Goal: Information Seeking & Learning: Learn about a topic

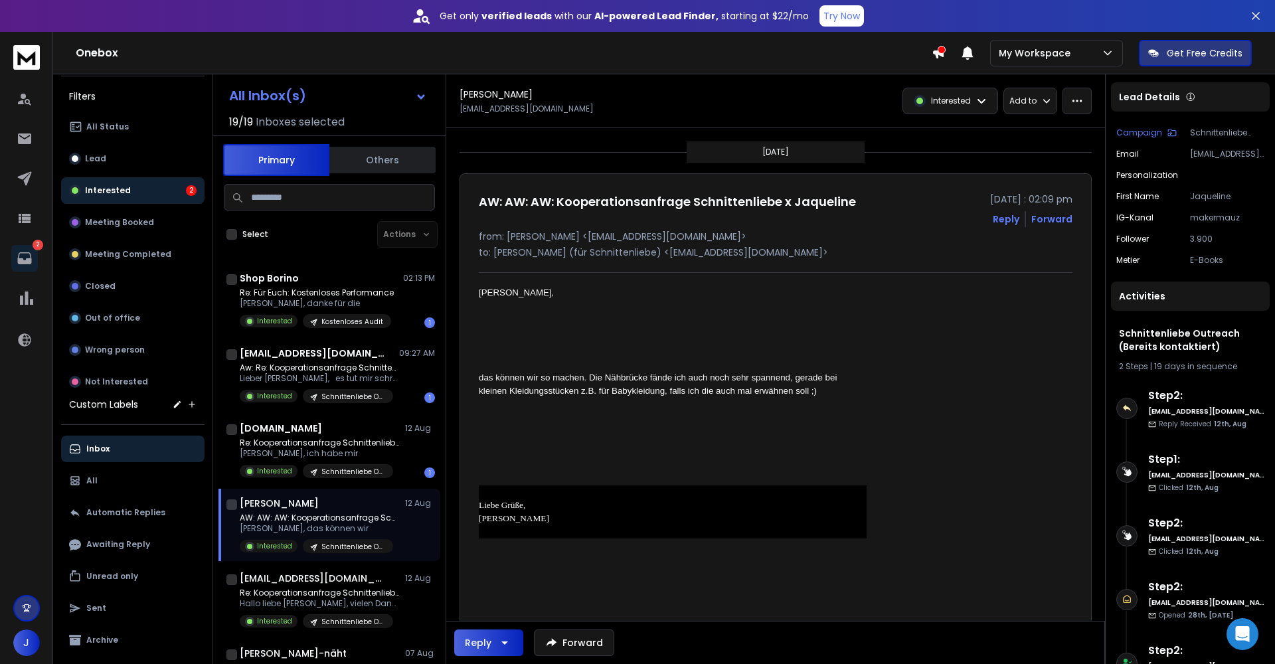
click at [344, 438] on p "Re: Kooperationsanfrage Schnittenliebe x [PERSON_NAME]" at bounding box center [319, 443] width 159 height 11
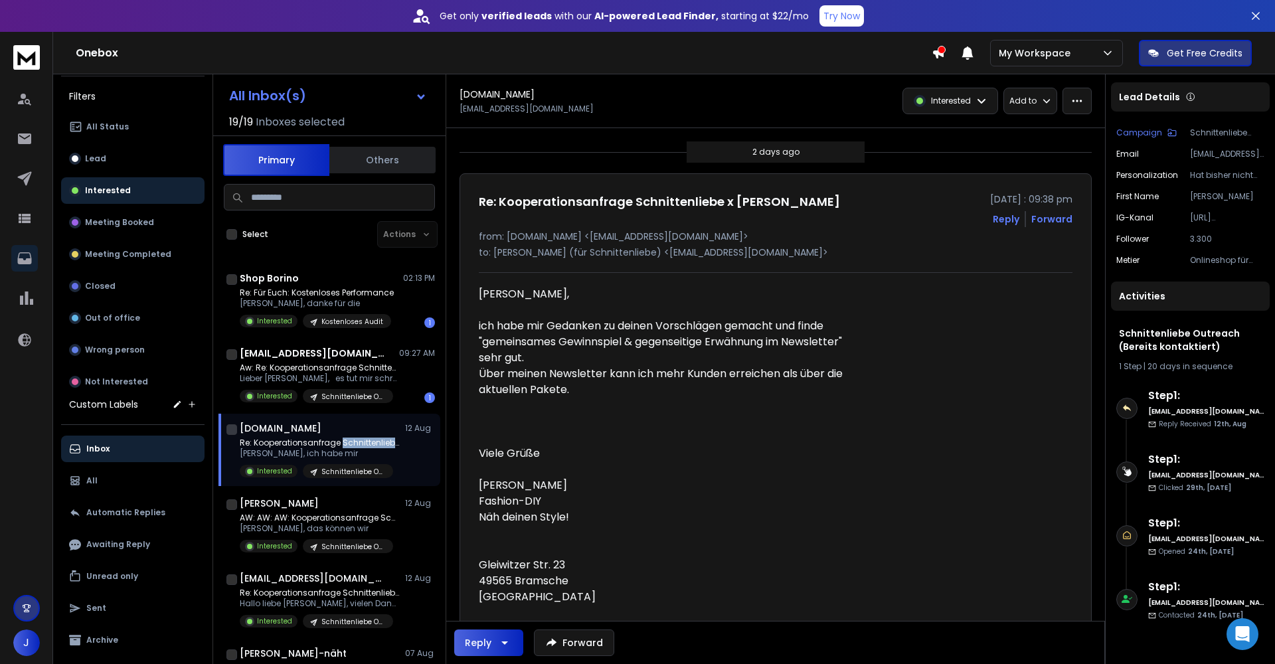
click at [554, 346] on div "ich habe mir Gedanken zu deinen Vorschlägen gemacht und finde "gemeinsames Gewi…" at bounding box center [673, 342] width 388 height 48
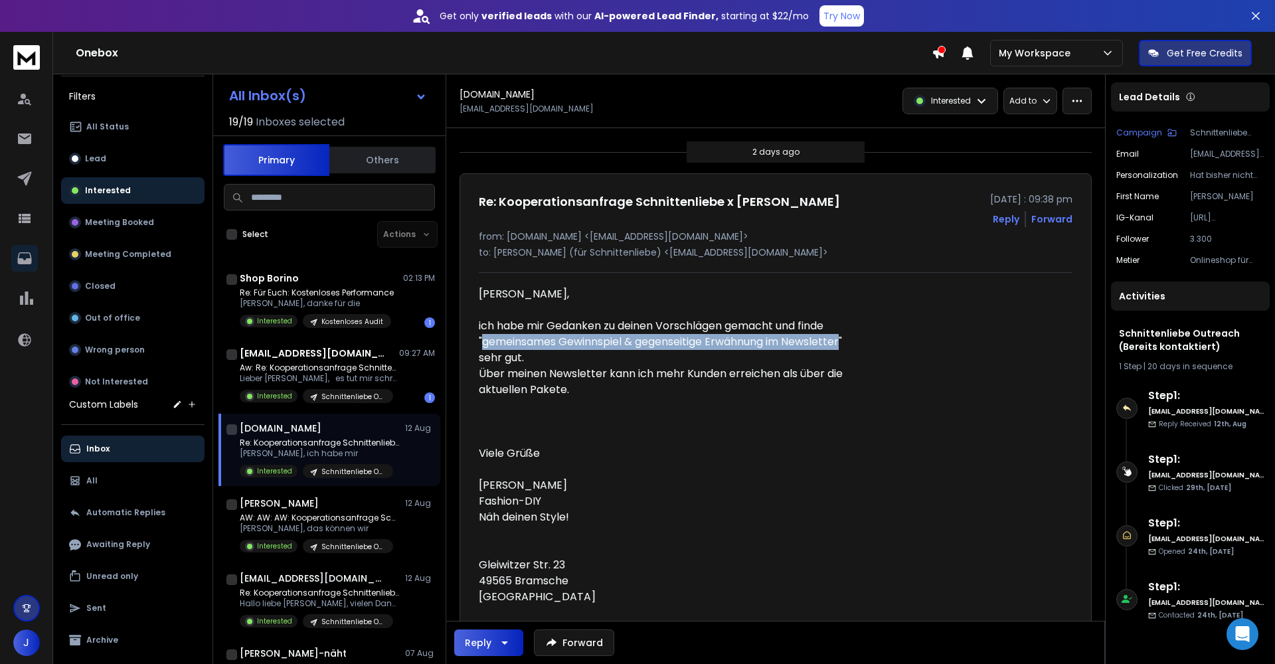
drag, startPoint x: 484, startPoint y: 343, endPoint x: 846, endPoint y: 338, distance: 362.1
click at [684, 338] on div "ich habe mir Gedanken zu deinen Vorschlägen gemacht und finde "gemeinsames Gewi…" at bounding box center [673, 342] width 388 height 48
copy div "gemeinsames Gewinnspiel & gegenseitige Erwähnung im Newsletter"
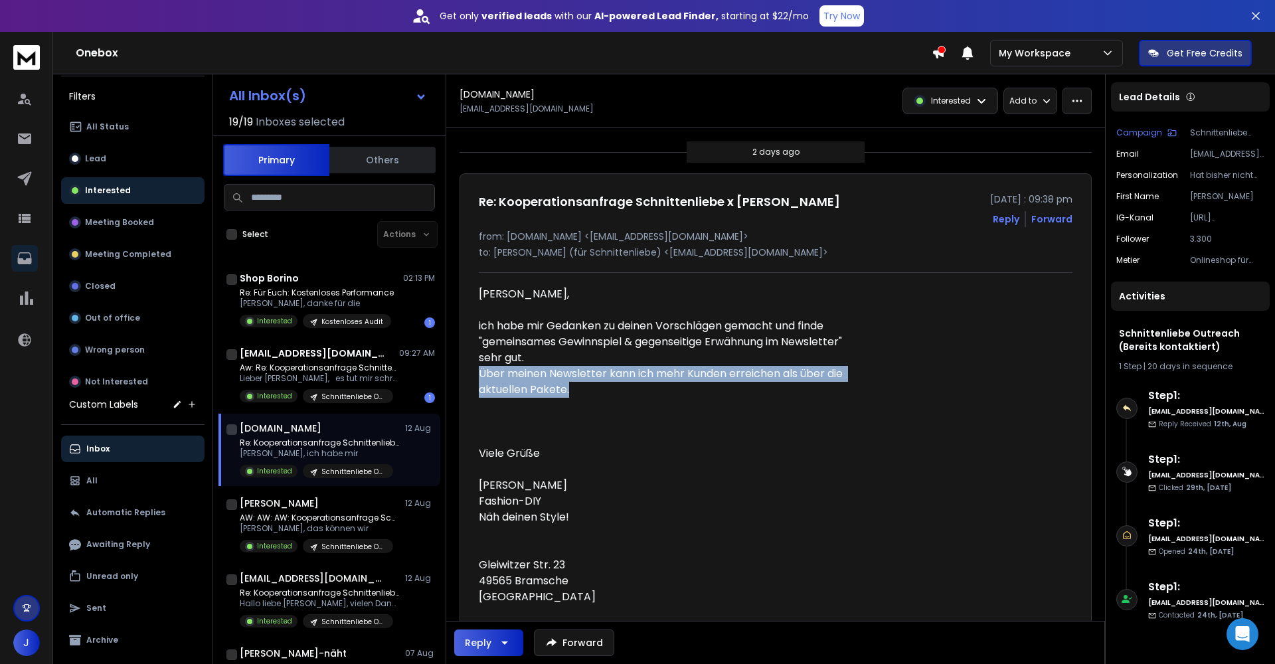
drag, startPoint x: 573, startPoint y: 391, endPoint x: 479, endPoint y: 372, distance: 96.1
click at [479, 373] on div "Über meinen Newsletter kann ich mehr Kunden erreichen als über die aktuellen Pa…" at bounding box center [673, 382] width 388 height 32
copy div "Über meinen Newsletter kann ich mehr Kunden erreichen als über die aktuellen Pa…"
click at [347, 359] on h1 "[EMAIL_ADDRESS][DOMAIN_NAME]" at bounding box center [313, 353] width 146 height 13
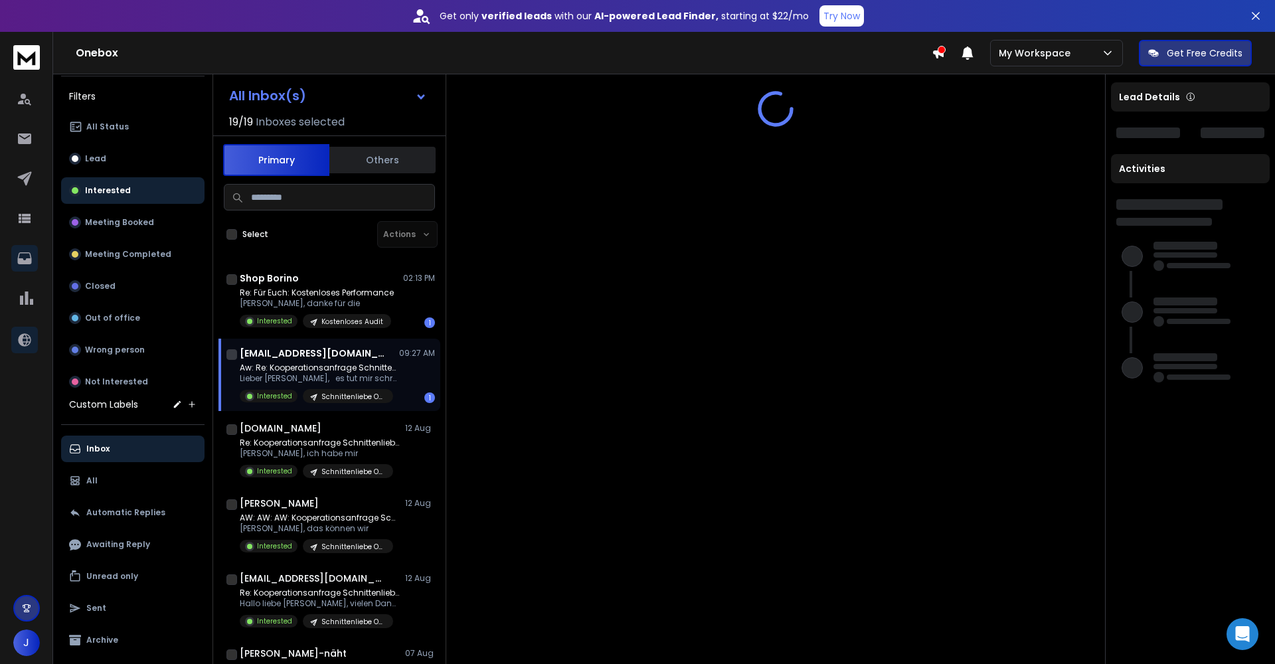
click at [347, 359] on h1 "[EMAIL_ADDRESS][DOMAIN_NAME]" at bounding box center [313, 353] width 146 height 13
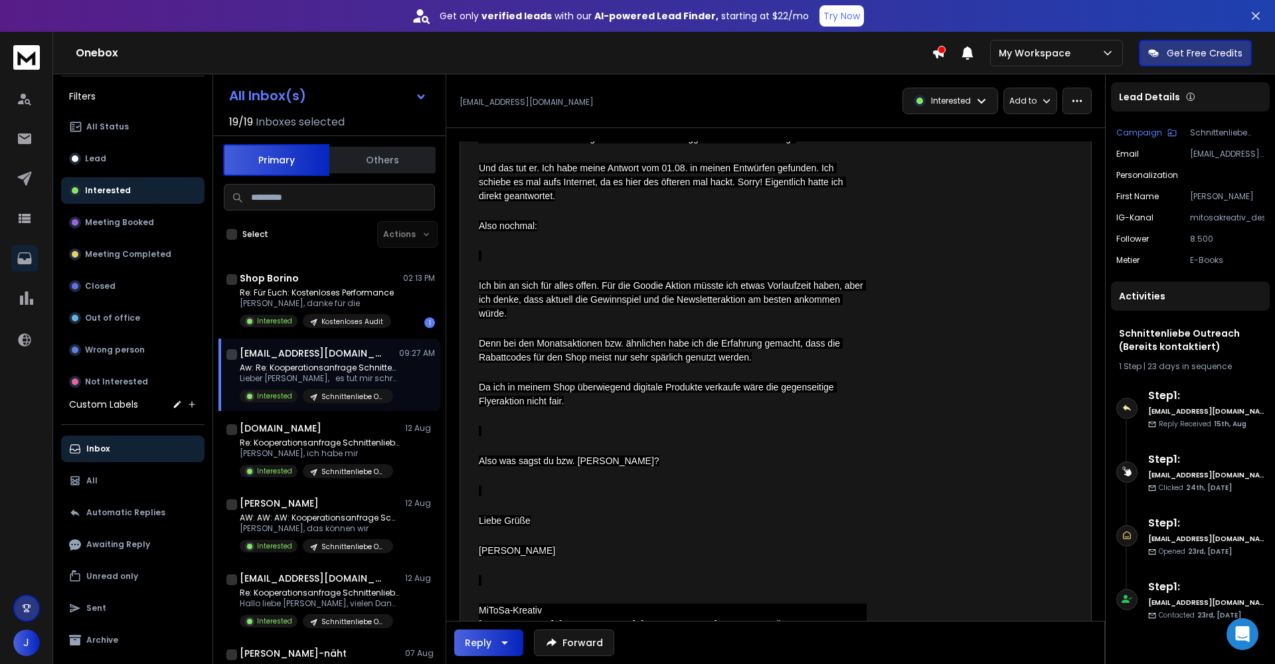
scroll to position [233, 0]
click at [644, 300] on span "Ich bin an sich für alles offen. Für die Goodie Aktion müsste ich etwas Vorlauf…" at bounding box center [672, 295] width 387 height 39
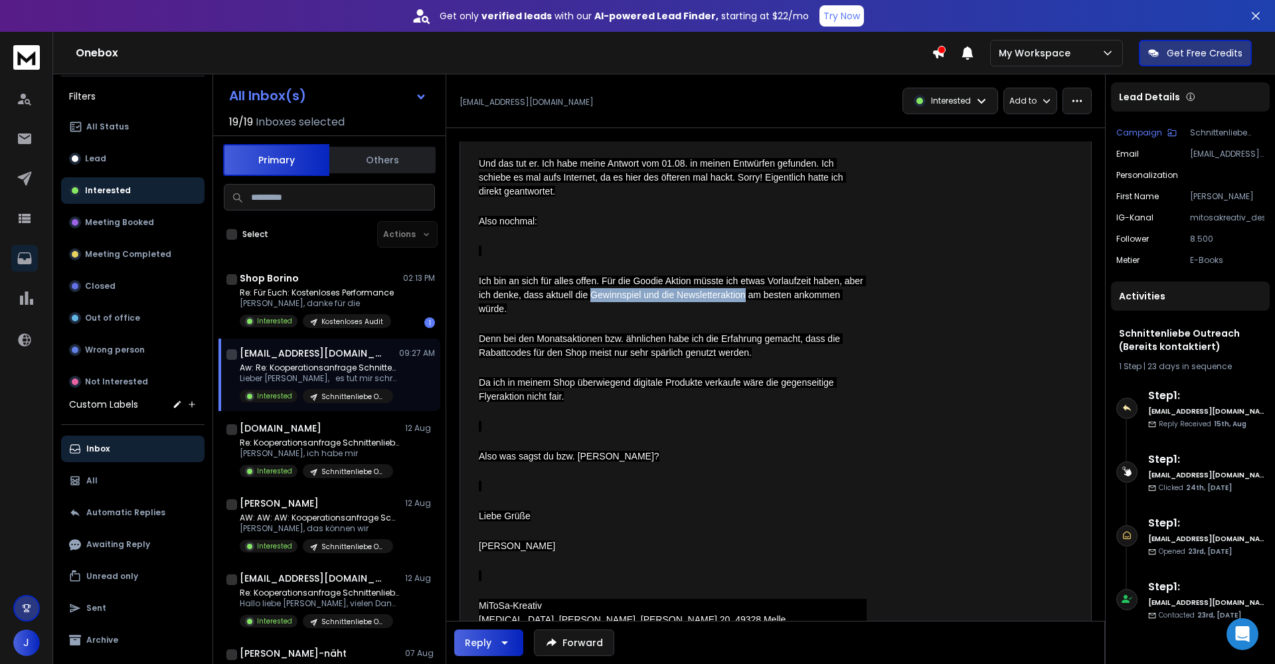
drag, startPoint x: 591, startPoint y: 294, endPoint x: 747, endPoint y: 292, distance: 155.5
click at [684, 292] on span "Ich bin an sich für alles offen. Für die Goodie Aktion müsste ich etwas Vorlauf…" at bounding box center [672, 295] width 387 height 39
copy span "Gewinnspiel und die Newsletteraktion"
click at [649, 348] on span "Denn bei den Monatsaktionen bzw. ähnlichen habe ich die Erfahrung gemacht, dass…" at bounding box center [661, 345] width 364 height 25
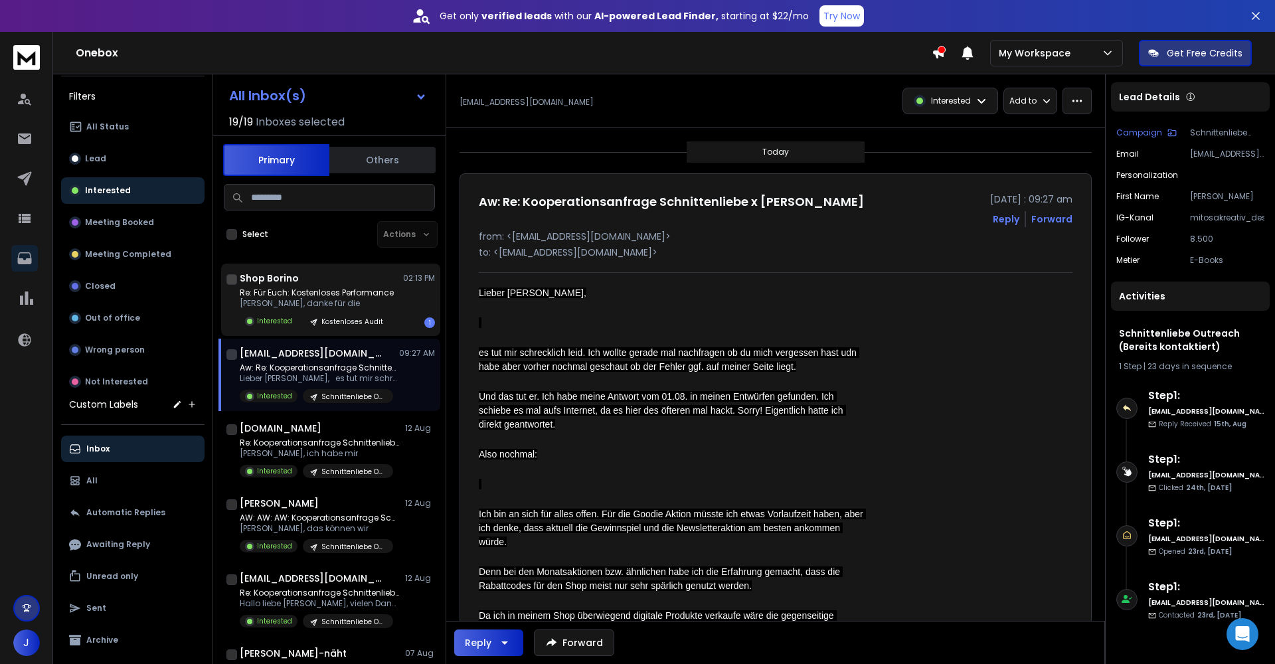
scroll to position [0, 0]
